Goal: Navigation & Orientation: Find specific page/section

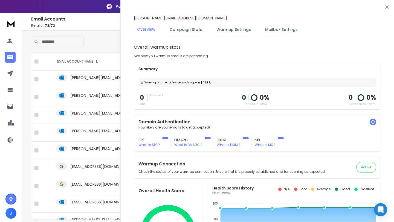
scroll to position [526, 0]
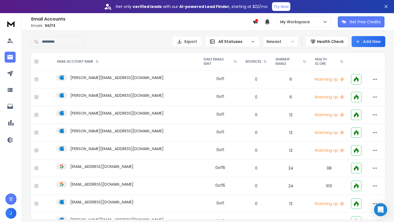
click at [14, 66] on div at bounding box center [11, 91] width 13 height 113
click at [14, 71] on link at bounding box center [10, 73] width 11 height 11
